Goal: Transaction & Acquisition: Purchase product/service

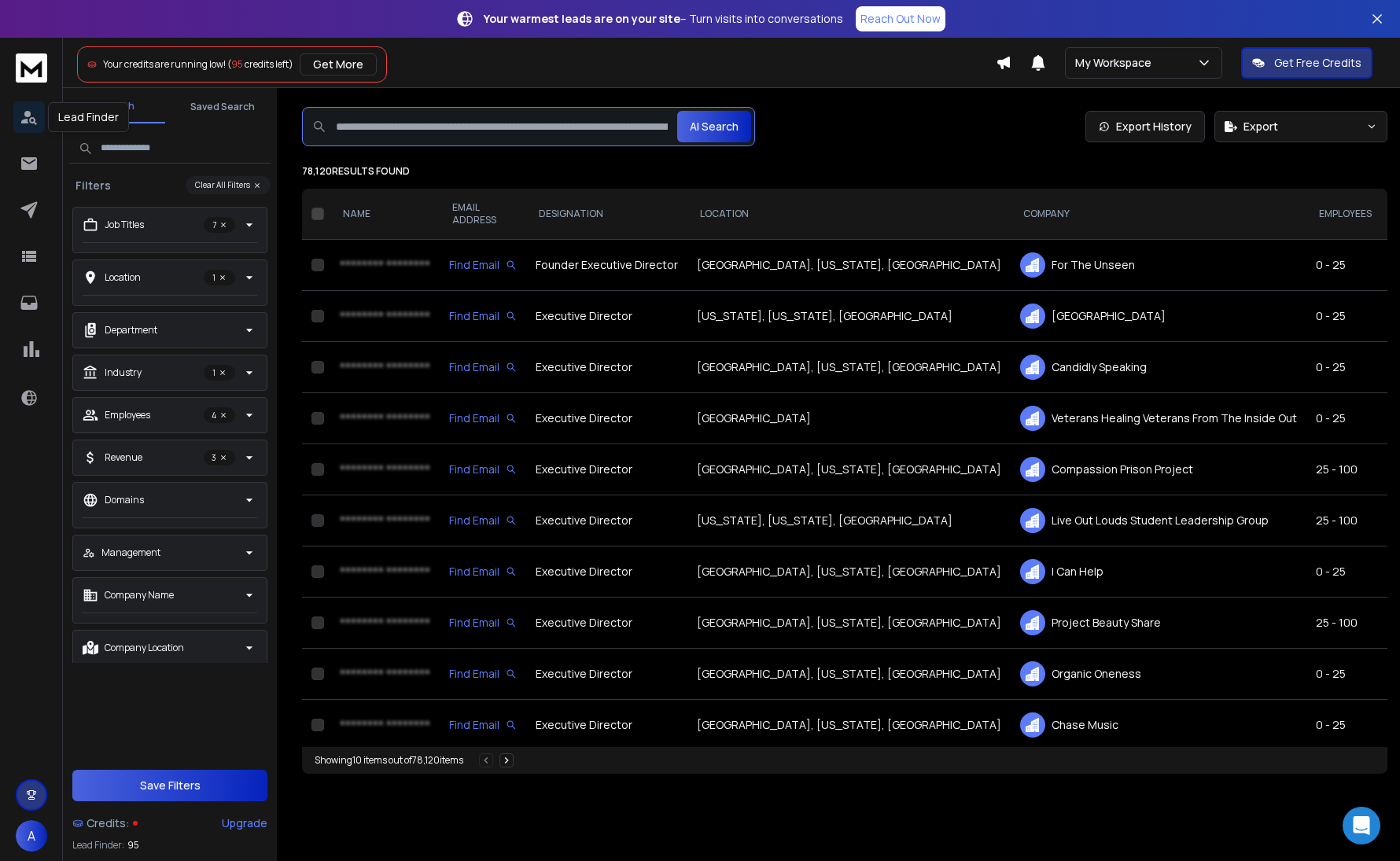
click at [335, 76] on div "Your credits are running low! ( 95 credits left) Get More" at bounding box center [232, 64] width 309 height 36
click at [346, 65] on button "Get More" at bounding box center [338, 65] width 77 height 22
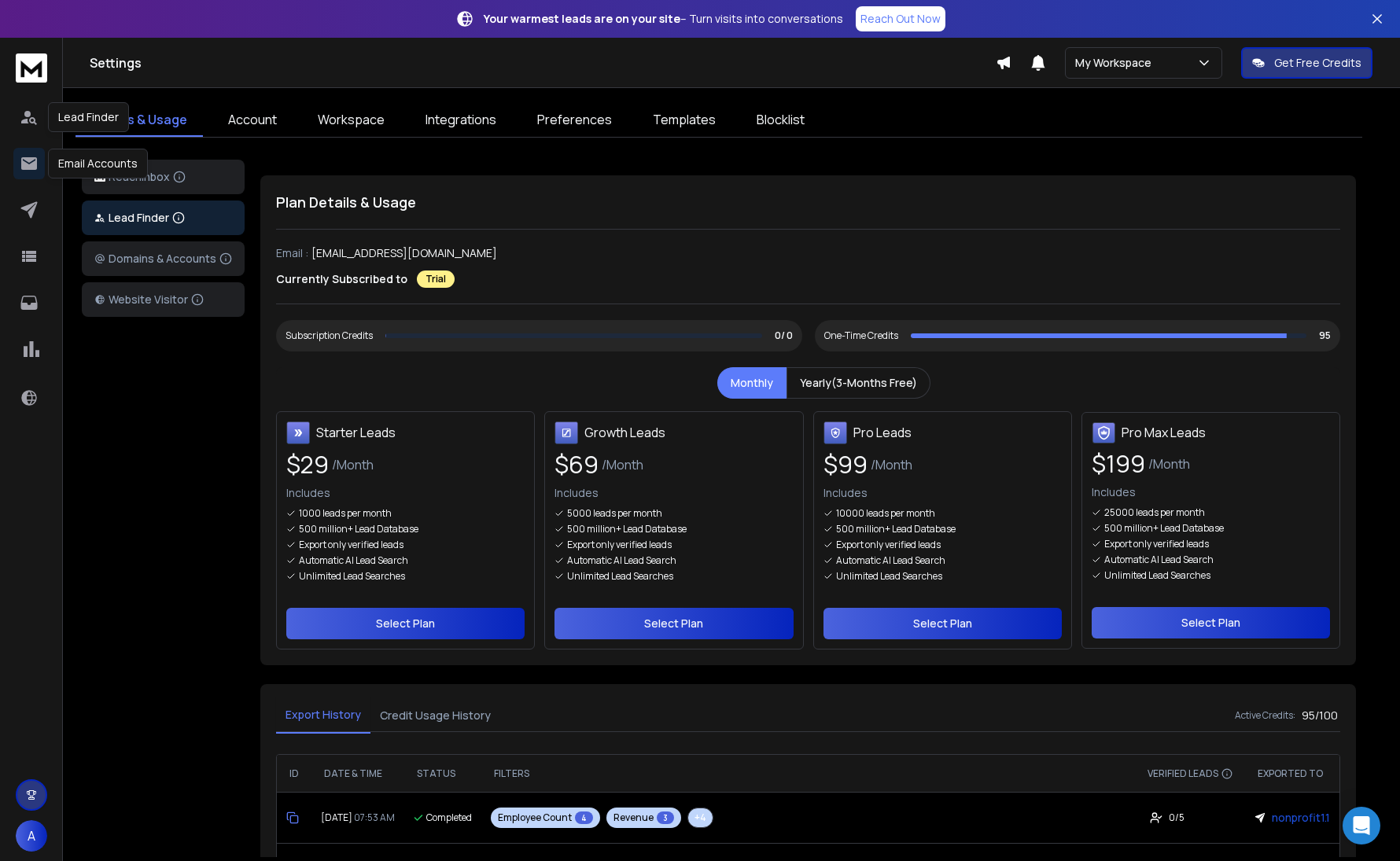
click at [24, 162] on icon at bounding box center [29, 163] width 16 height 13
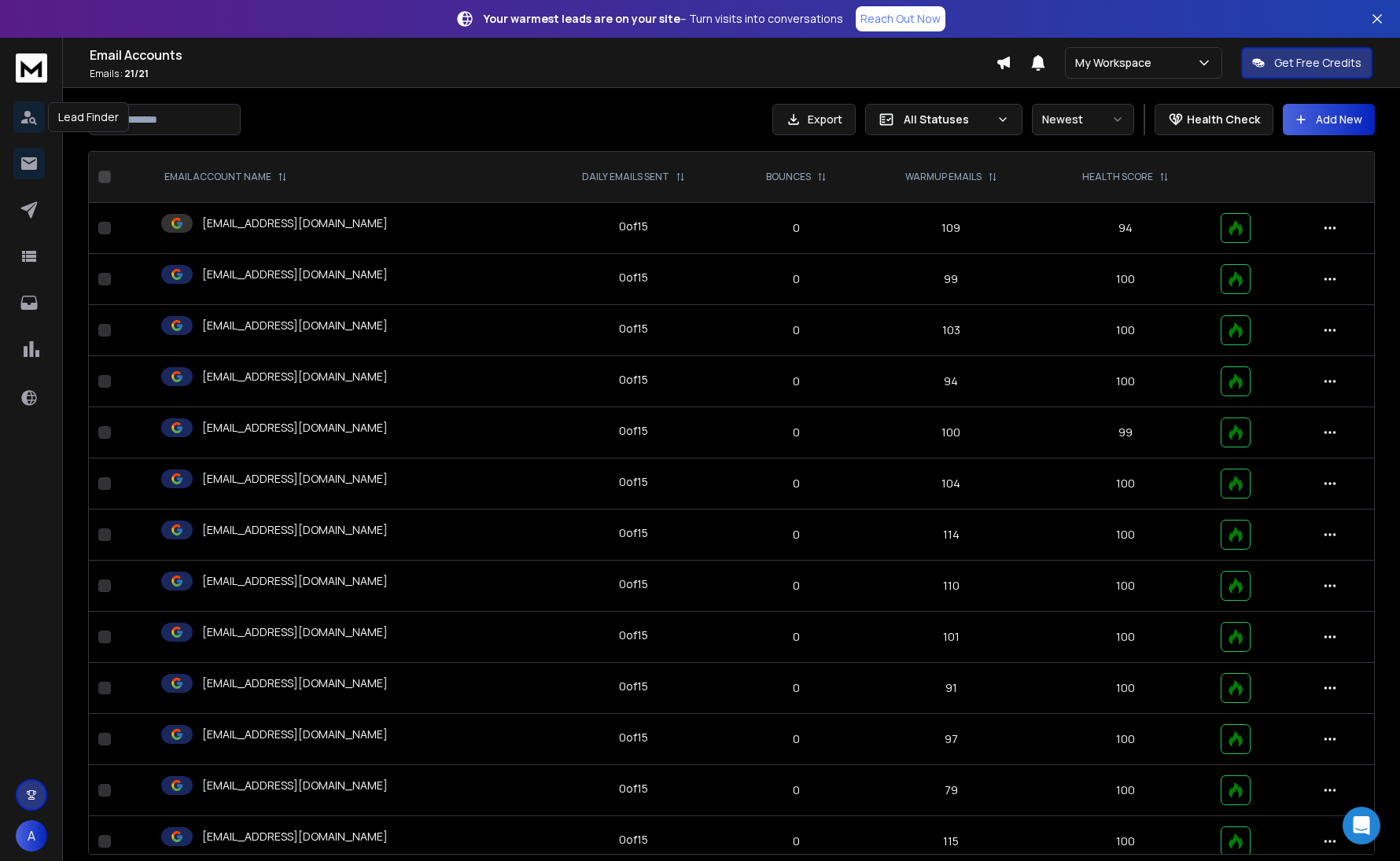
click at [26, 122] on icon at bounding box center [29, 120] width 16 height 8
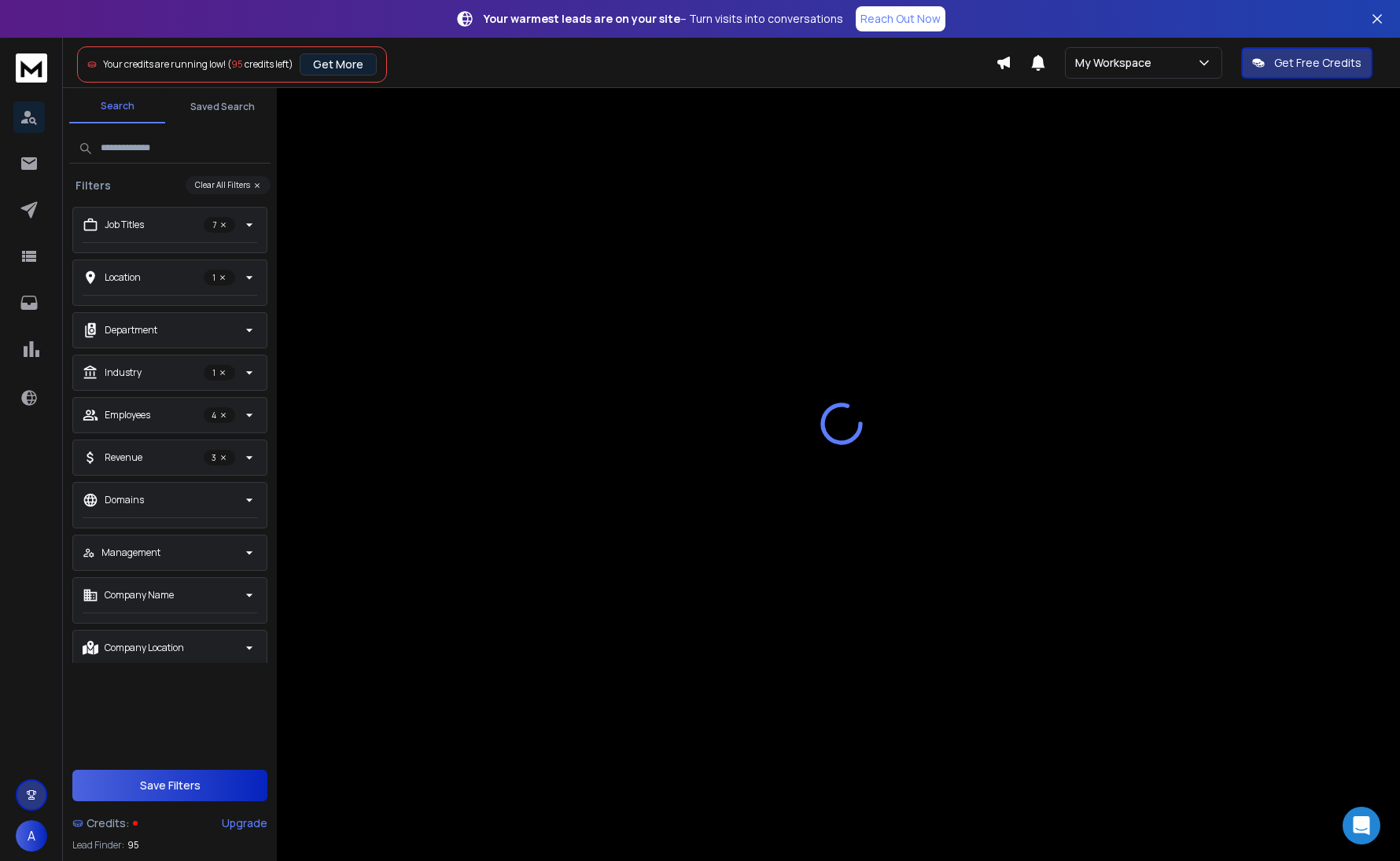
click at [328, 67] on button "Get More" at bounding box center [338, 65] width 77 height 22
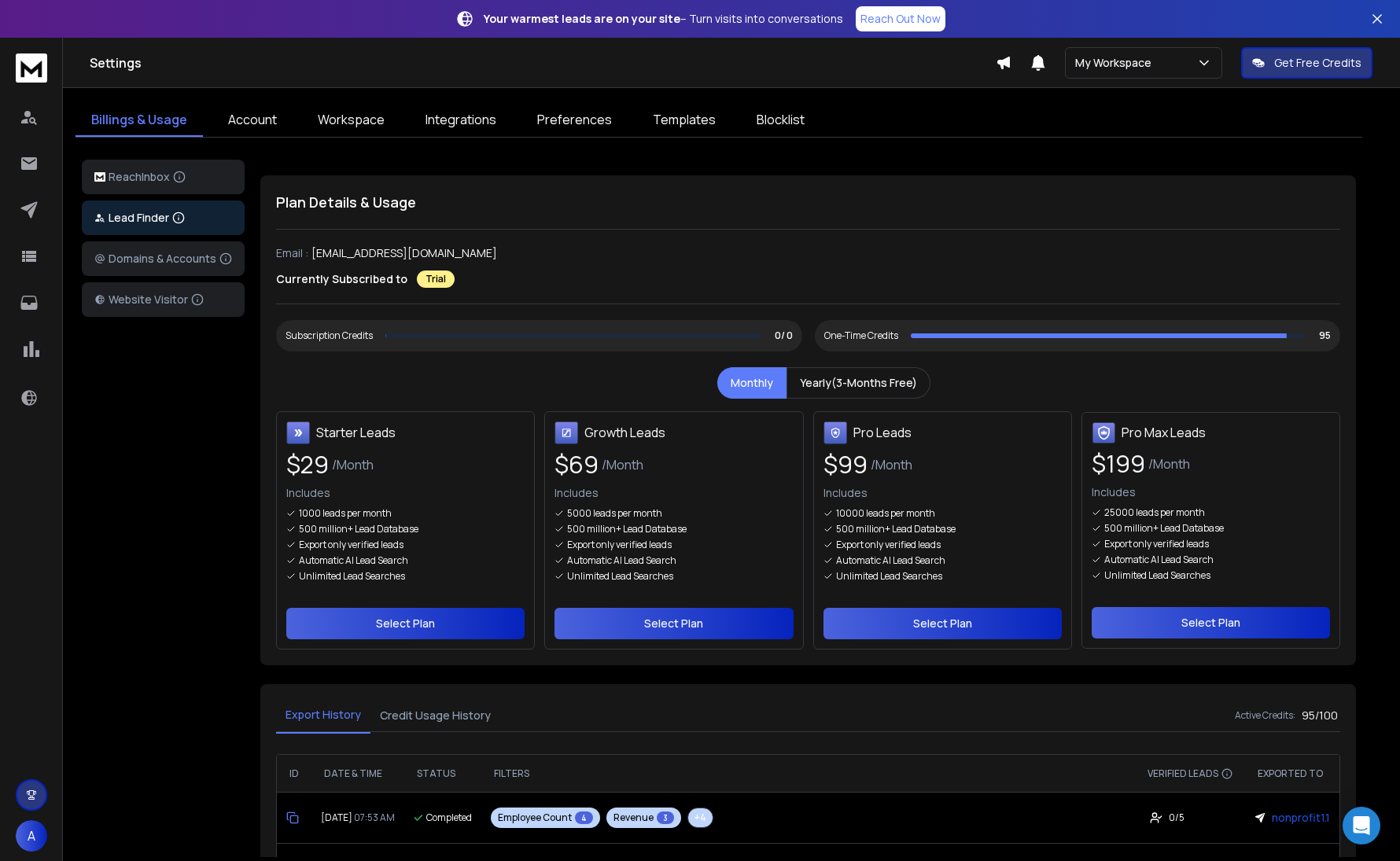
click at [417, 624] on button "Select Plan" at bounding box center [404, 623] width 238 height 31
